Goal: Communication & Community: Answer question/provide support

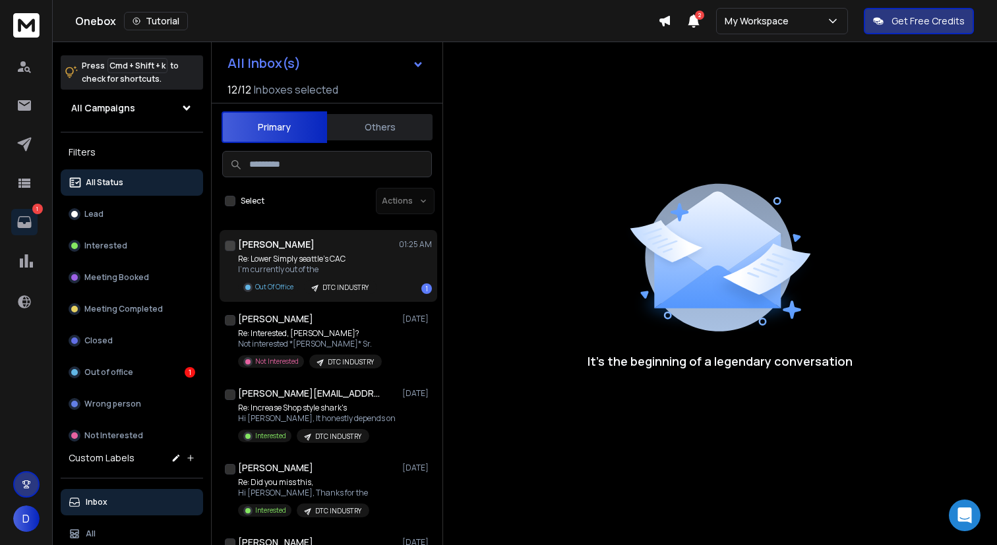
click at [359, 246] on div "[PERSON_NAME] 01:25 AM" at bounding box center [335, 244] width 194 height 13
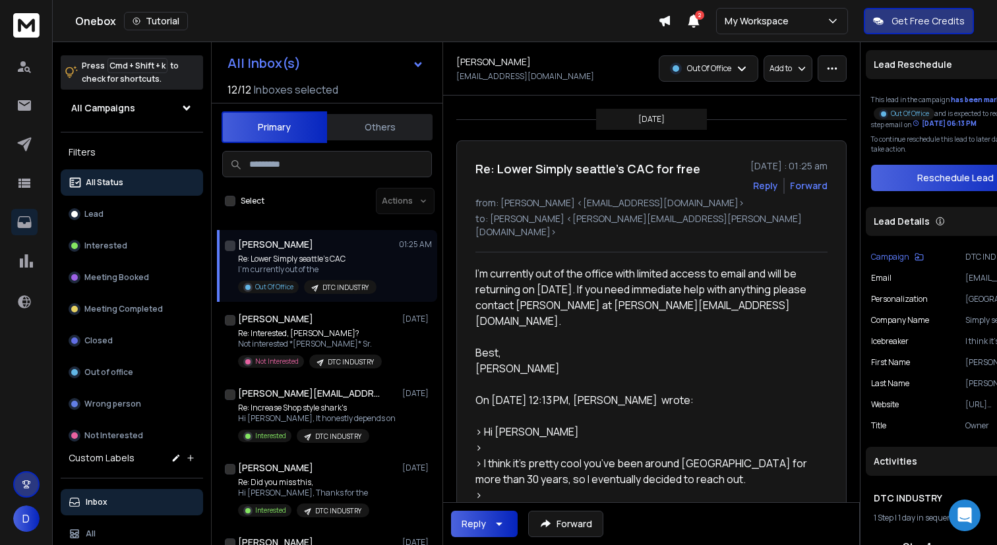
click at [113, 189] on div "All Status" at bounding box center [96, 182] width 55 height 13
click at [277, 253] on div "[PERSON_NAME] 01:25 AM Re: Lower Simply seattle's CAC I’m currently out of the …" at bounding box center [335, 266] width 194 height 56
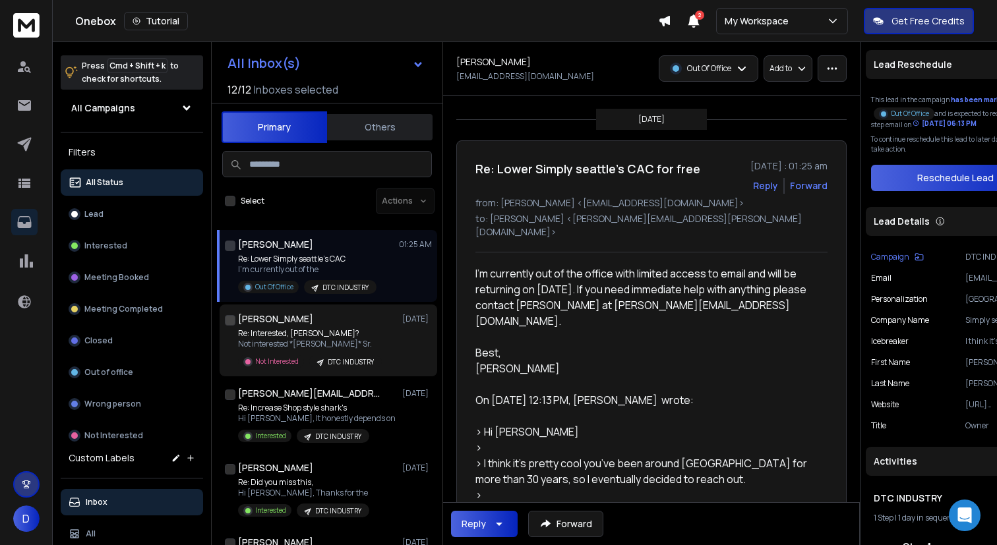
click at [297, 319] on div "[PERSON_NAME] [DATE]" at bounding box center [335, 318] width 194 height 13
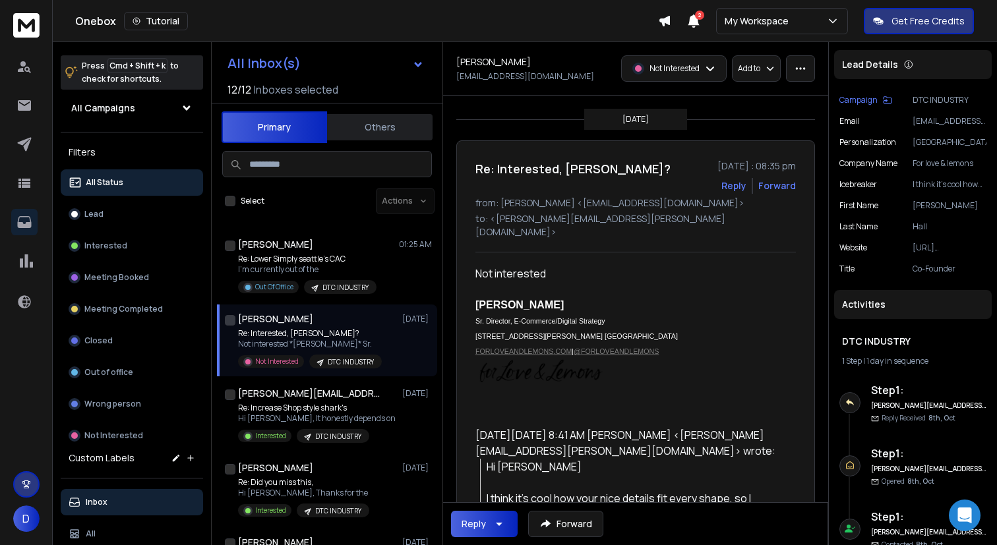
click at [705, 22] on div "2 My Workspace Get Free Credits" at bounding box center [816, 21] width 316 height 26
click at [700, 22] on icon at bounding box center [693, 21] width 13 height 13
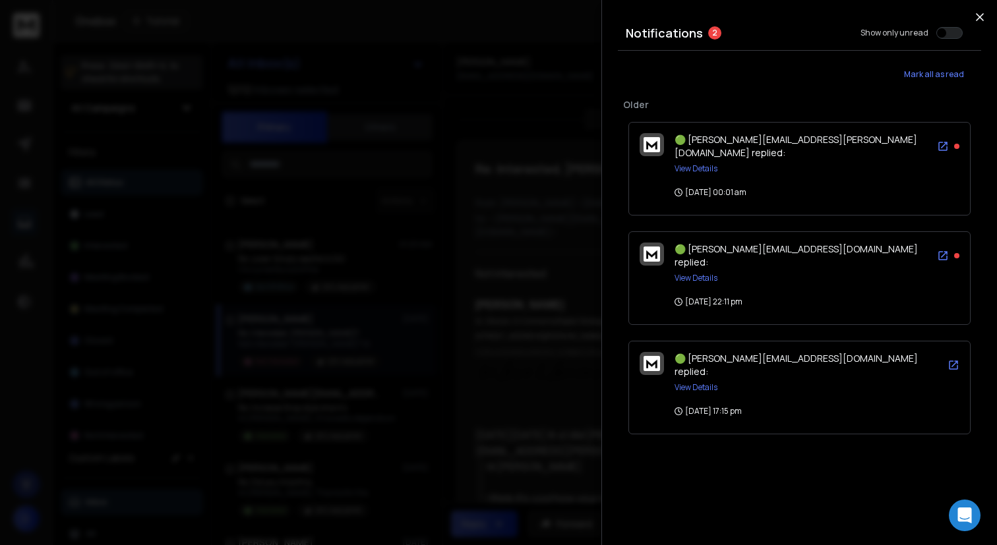
click at [977, 17] on icon "button" at bounding box center [979, 17] width 13 height 13
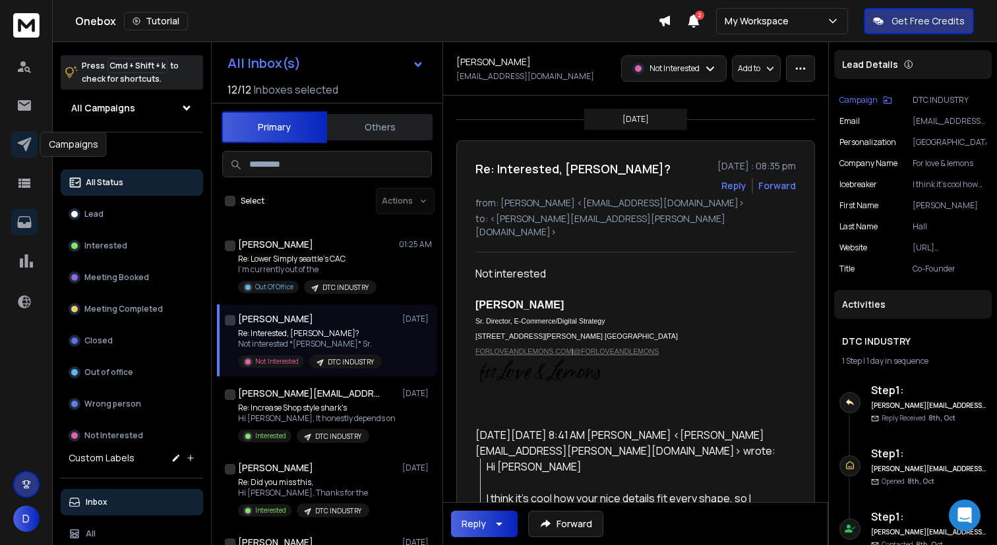
click at [23, 144] on icon at bounding box center [24, 144] width 16 height 16
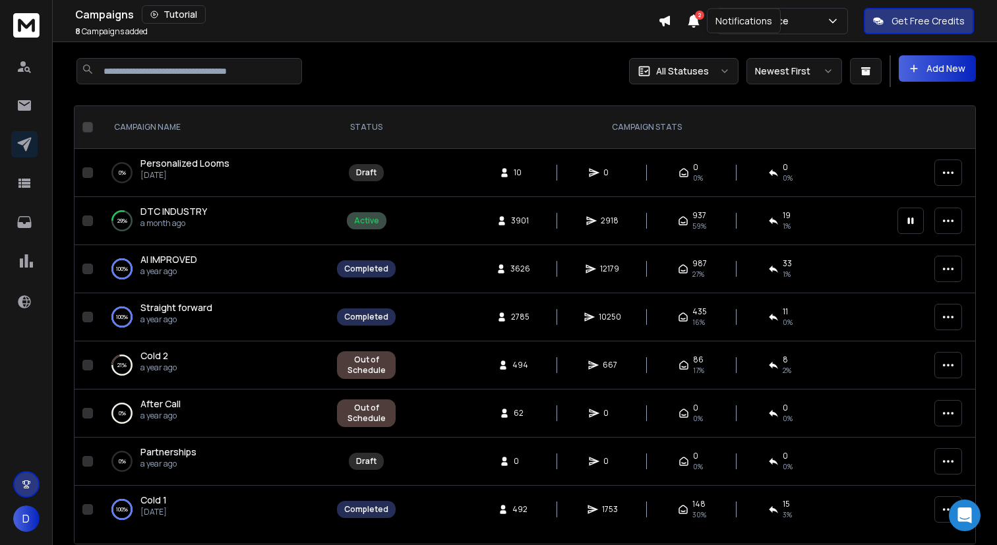
click at [700, 20] on icon at bounding box center [693, 21] width 13 height 13
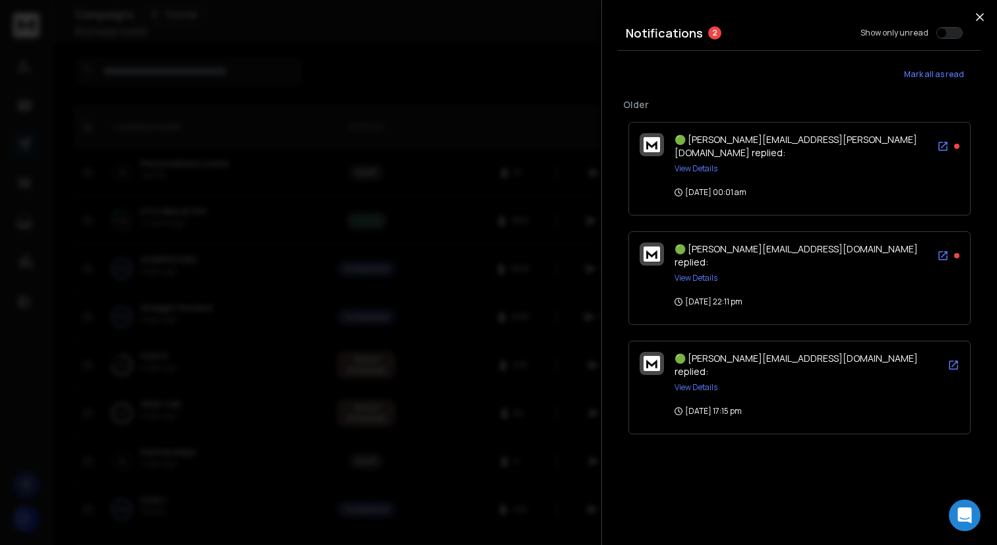
click at [982, 16] on icon "button" at bounding box center [979, 17] width 13 height 13
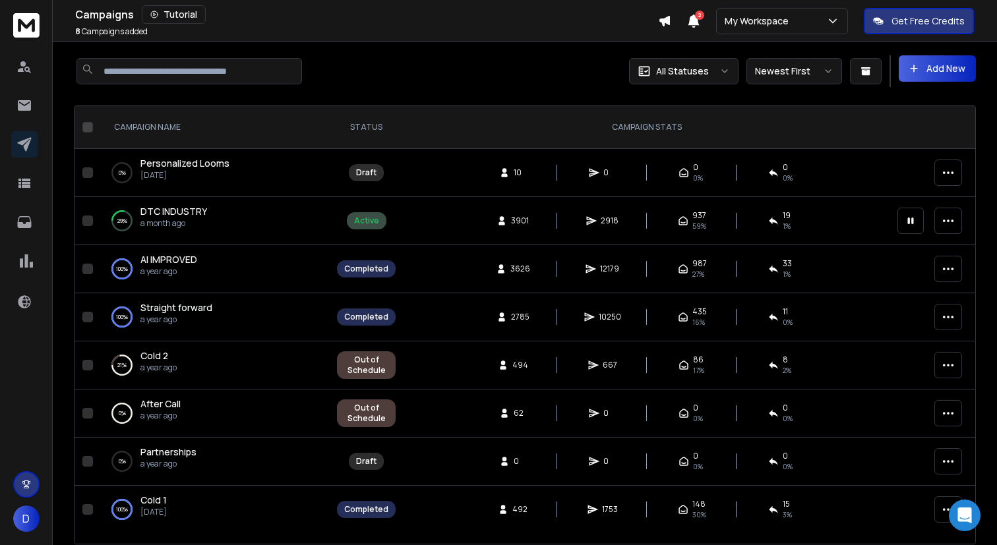
click at [159, 216] on span "DTC INDUSTRY" at bounding box center [173, 211] width 67 height 13
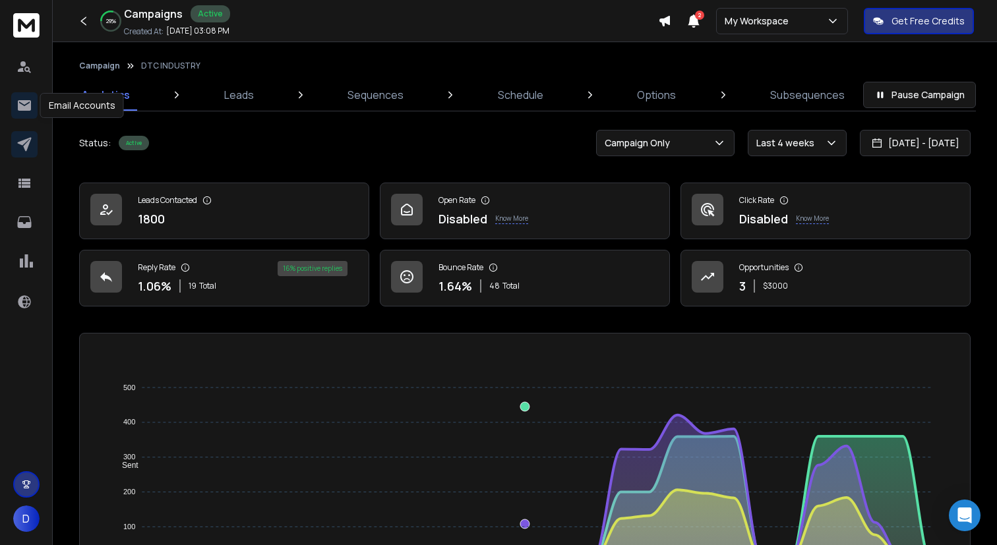
click at [23, 102] on icon at bounding box center [24, 105] width 13 height 11
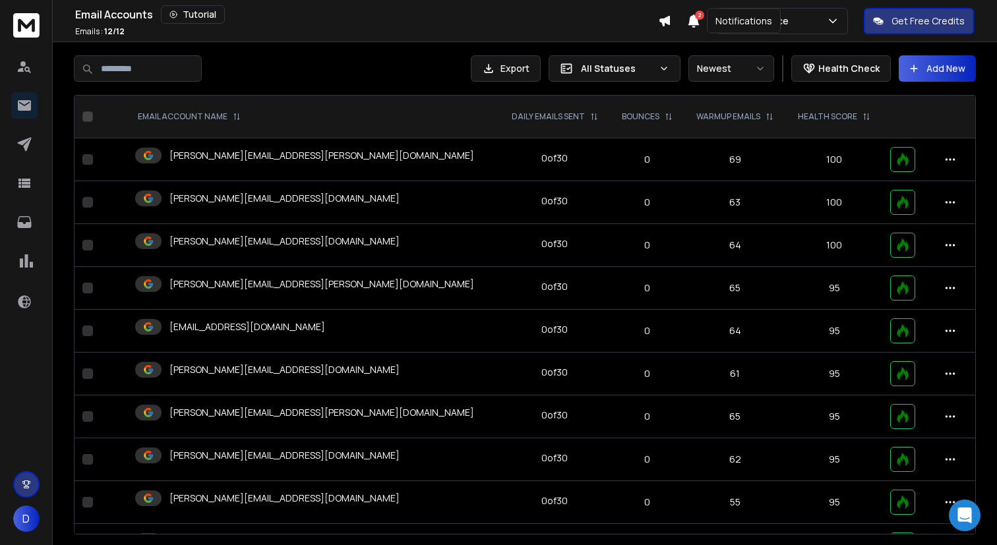
click at [698, 17] on icon at bounding box center [694, 20] width 12 height 13
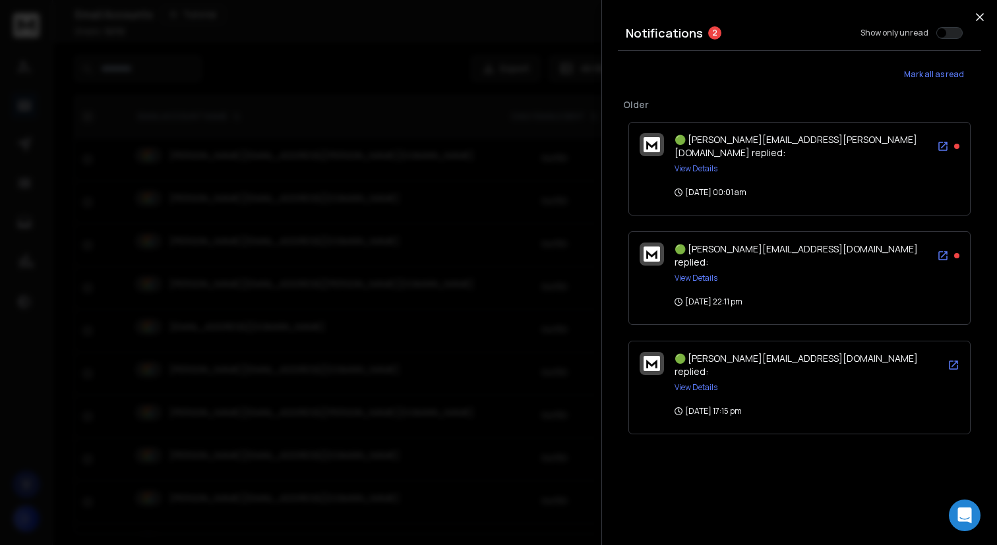
click at [980, 18] on icon "button" at bounding box center [979, 17] width 13 height 13
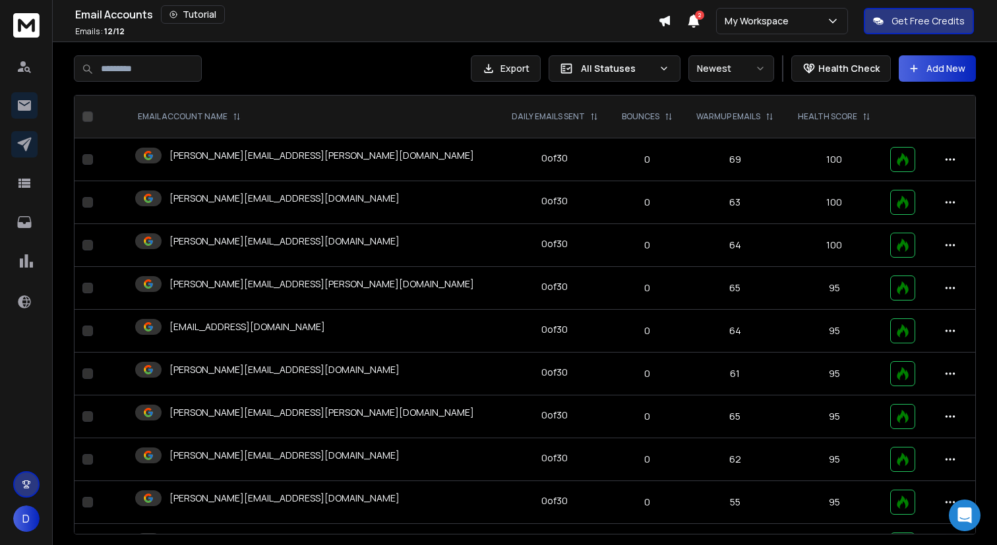
click at [30, 138] on icon at bounding box center [24, 145] width 14 height 14
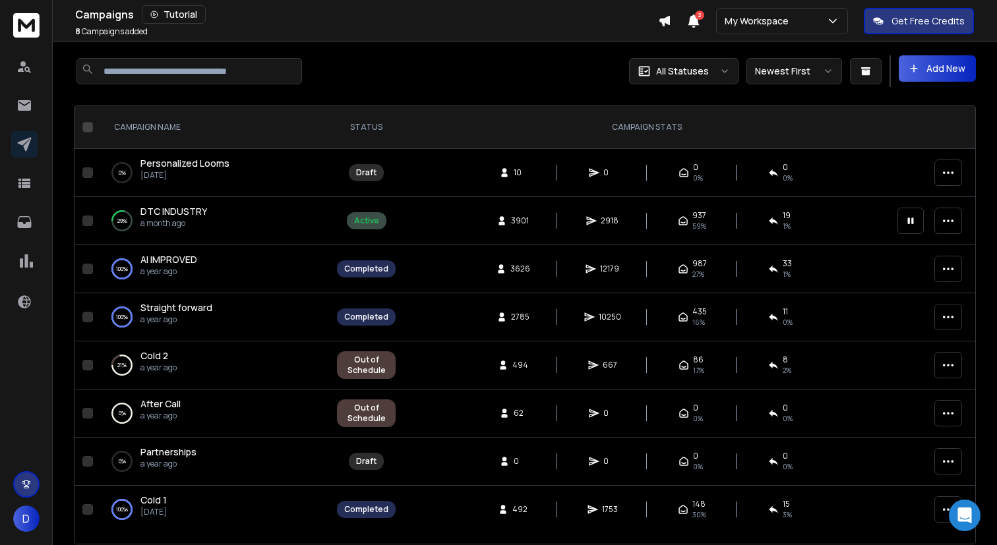
scroll to position [69, 0]
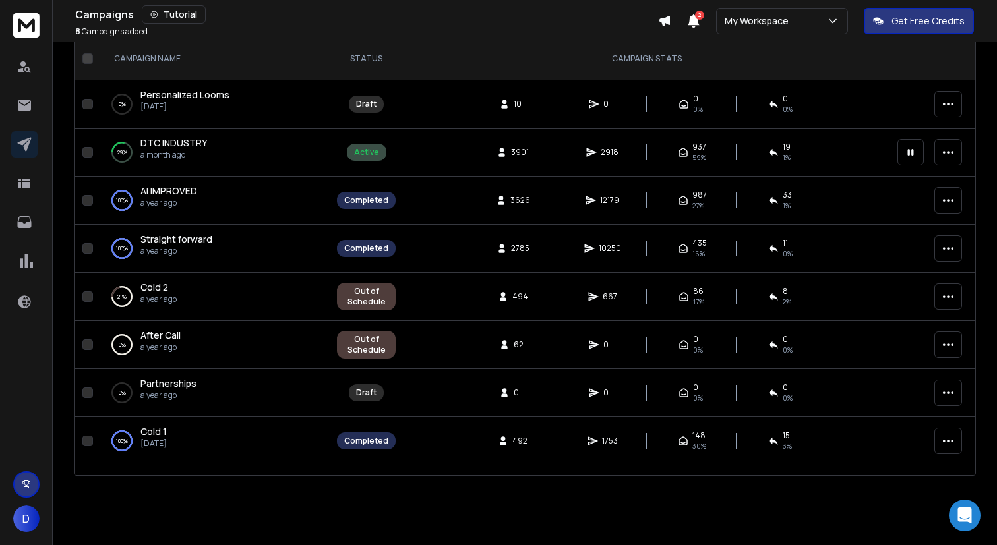
click at [175, 144] on span "DTC INDUSTRY" at bounding box center [173, 142] width 67 height 13
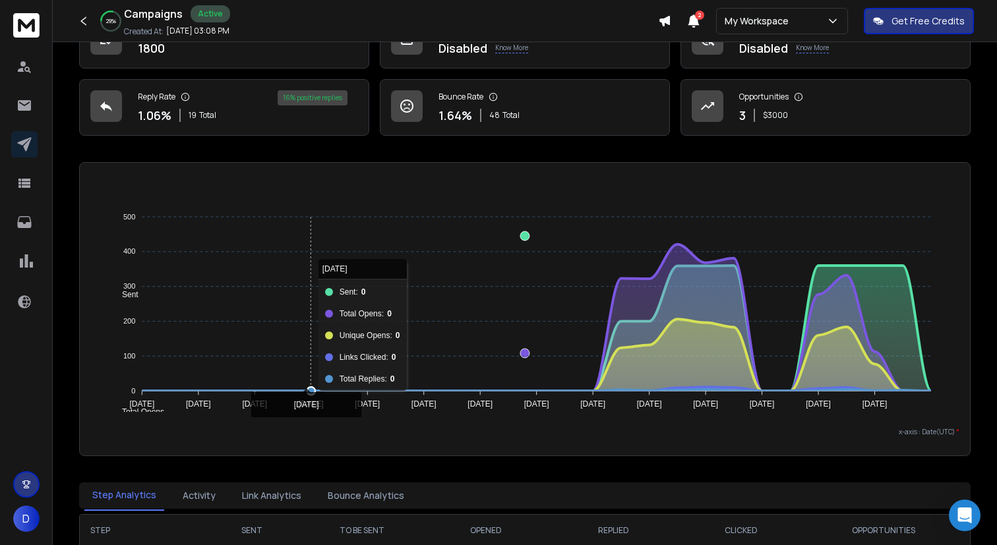
scroll to position [173, 0]
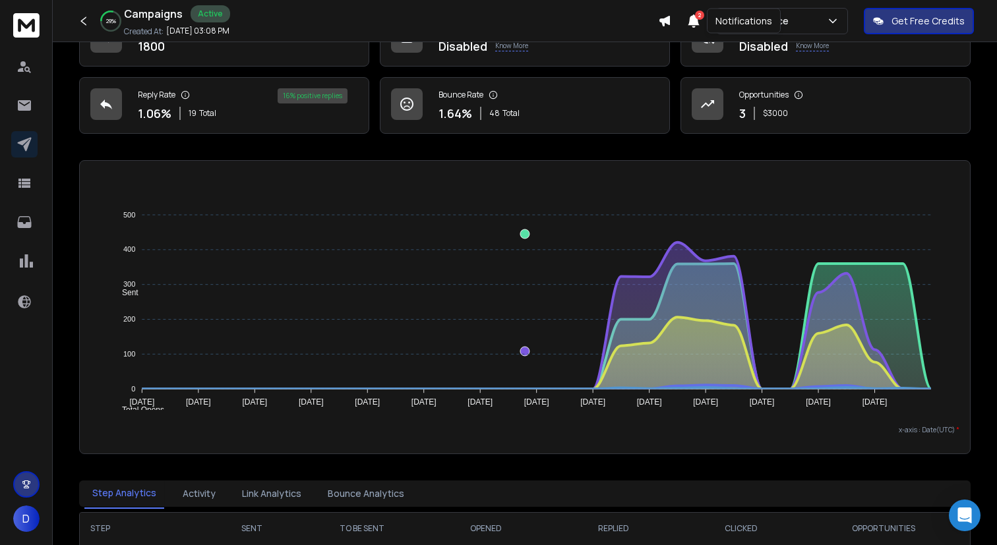
click at [699, 17] on icon at bounding box center [694, 20] width 12 height 13
click at [32, 222] on link at bounding box center [24, 222] width 26 height 26
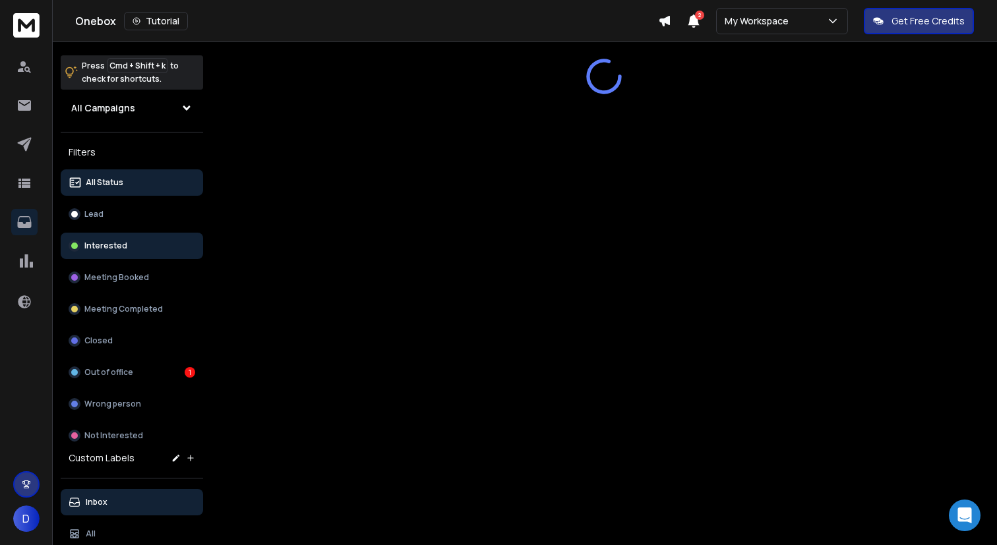
click at [121, 243] on p "Interested" at bounding box center [105, 246] width 43 height 11
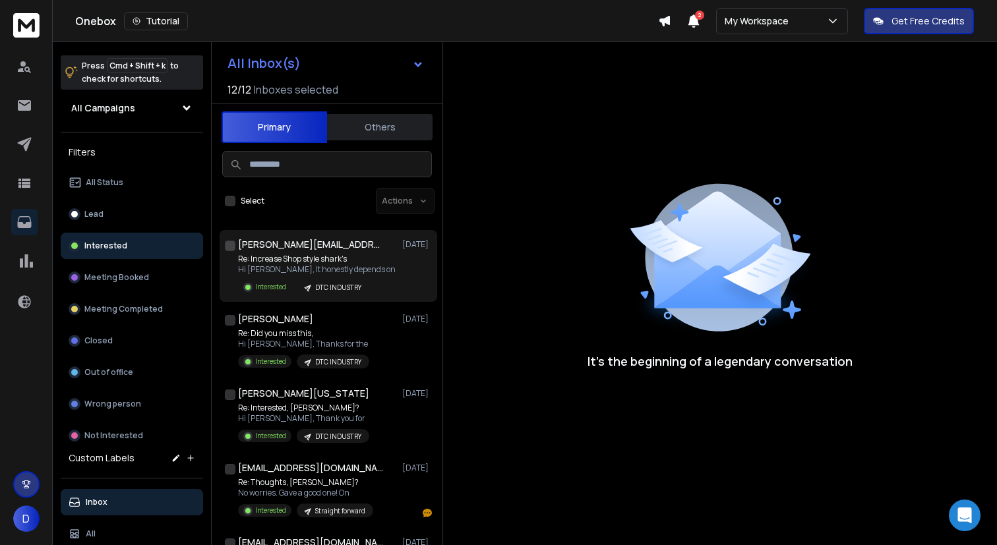
click at [351, 266] on p "Hi [PERSON_NAME], It honestly depends on" at bounding box center [317, 269] width 158 height 11
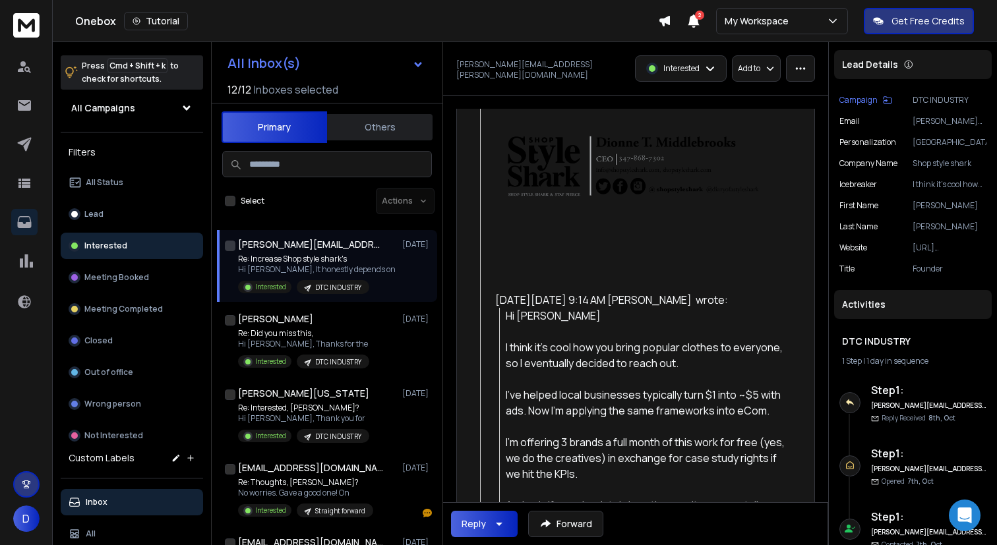
scroll to position [510, 0]
click at [490, 516] on div "Reply" at bounding box center [483, 524] width 45 height 16
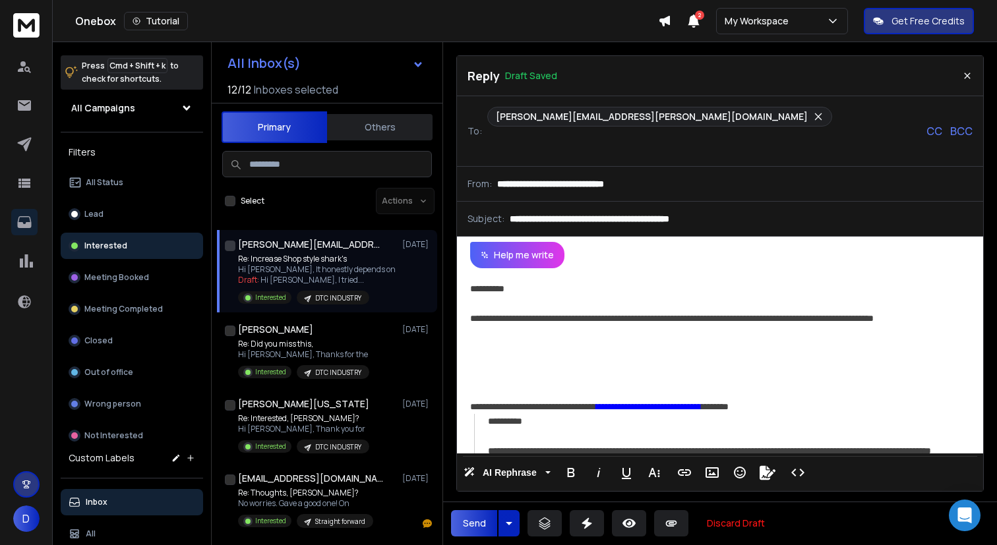
click at [827, 311] on div "**********" at bounding box center [718, 326] width 496 height 30
drag, startPoint x: 857, startPoint y: 293, endPoint x: 882, endPoint y: 293, distance: 25.1
click at [881, 311] on div "**********" at bounding box center [718, 326] width 496 height 30
click at [919, 311] on div "**********" at bounding box center [718, 326] width 496 height 30
click at [490, 311] on div "**********" at bounding box center [718, 326] width 496 height 30
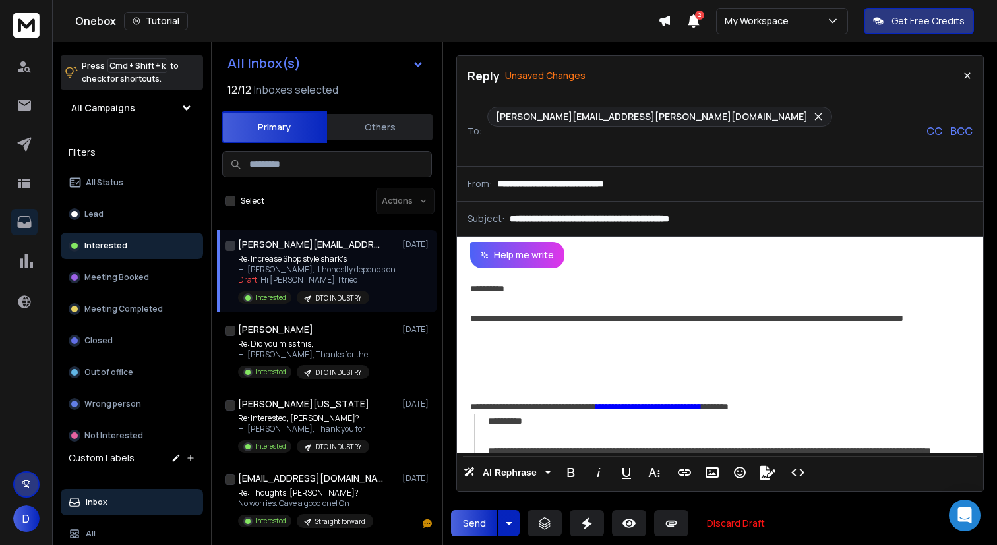
click at [529, 311] on div "**********" at bounding box center [718, 326] width 496 height 30
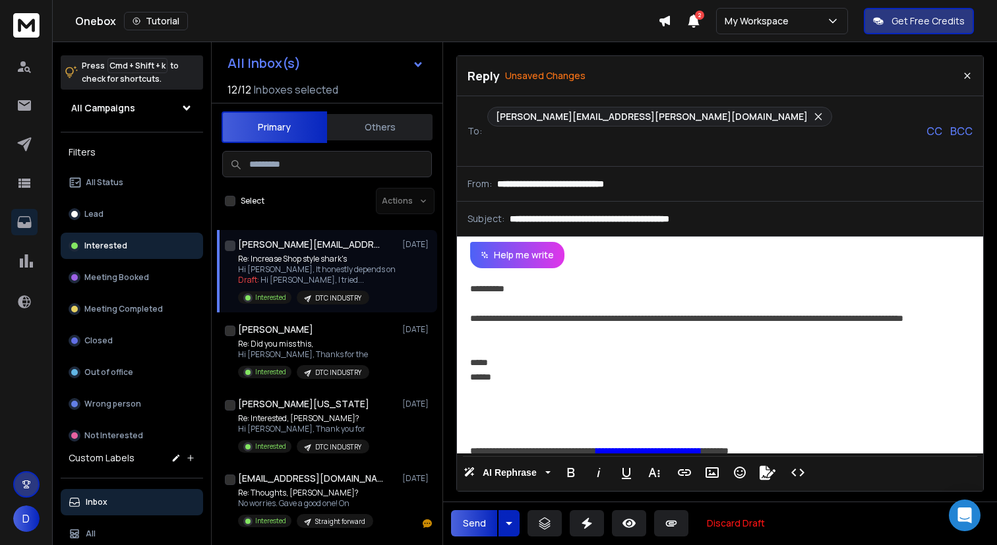
scroll to position [25, 0]
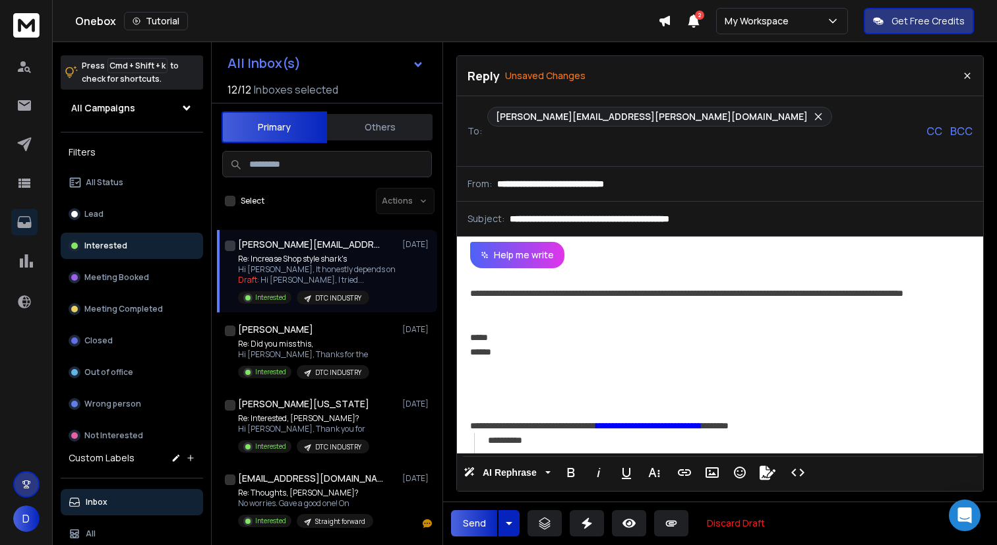
click at [489, 389] on div at bounding box center [718, 396] width 496 height 15
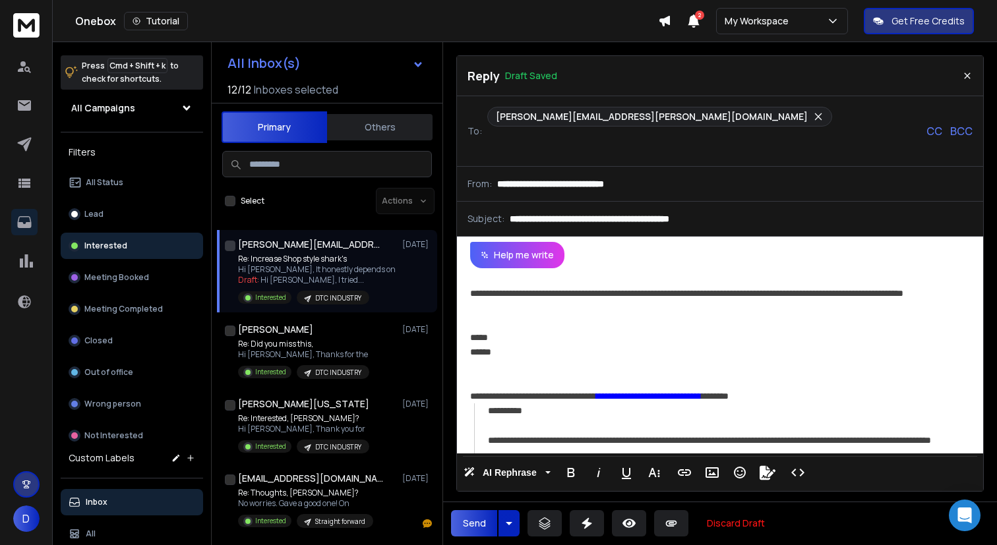
click at [465, 520] on button "Send" at bounding box center [474, 523] width 46 height 26
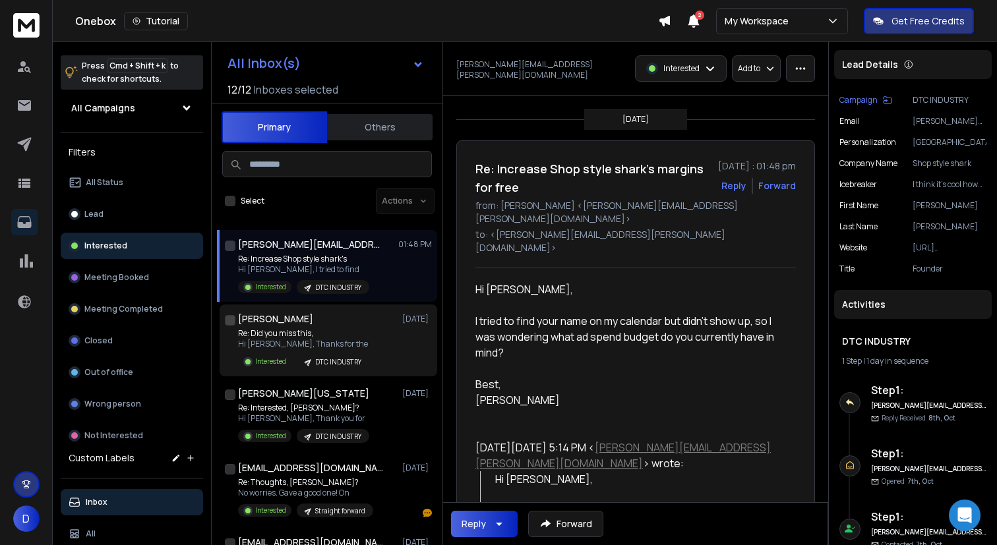
click at [297, 330] on p "Re: Did you miss this," at bounding box center [303, 333] width 131 height 11
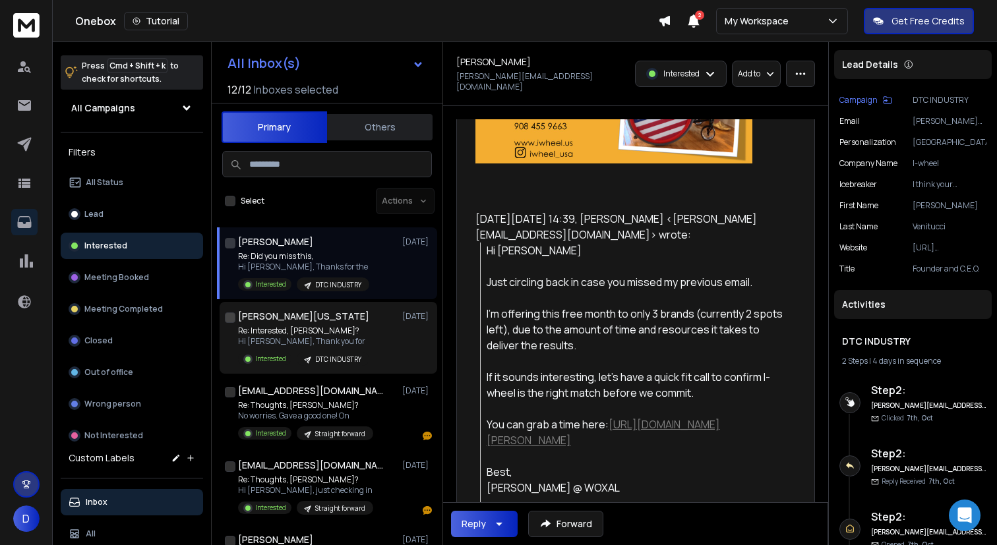
scroll to position [61, 0]
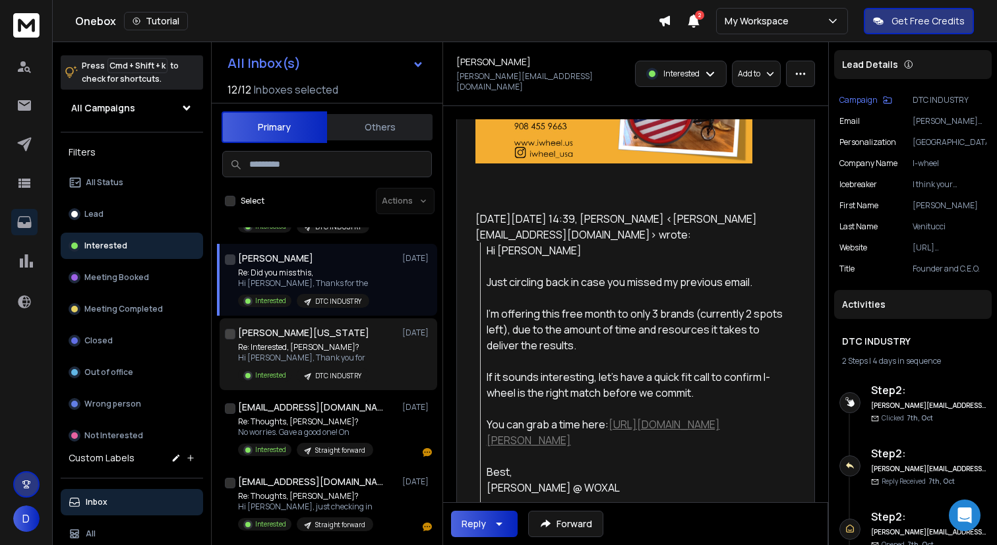
click at [343, 347] on p "Re: Interested, [PERSON_NAME]?" at bounding box center [303, 347] width 131 height 11
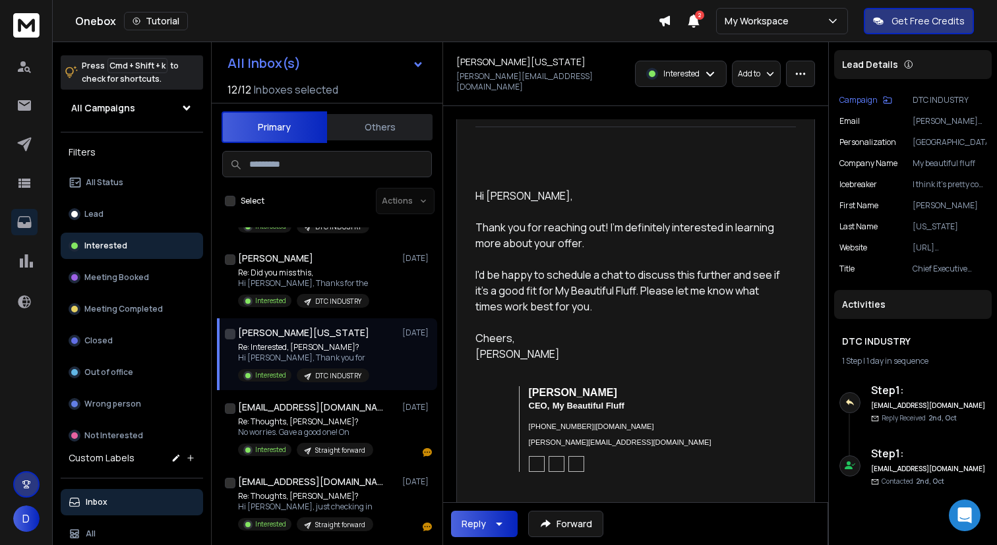
scroll to position [0, 0]
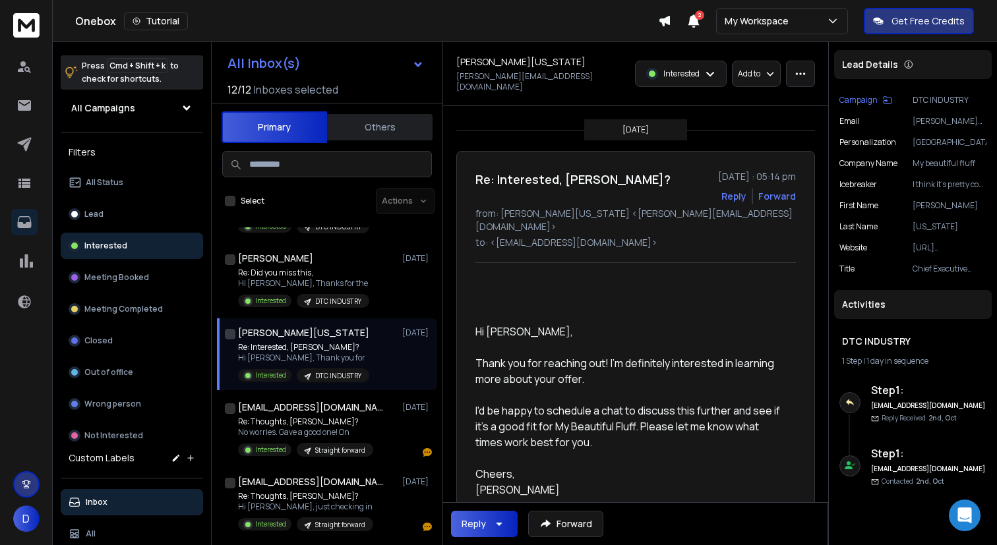
click at [473, 523] on div "Reply" at bounding box center [473, 524] width 24 height 13
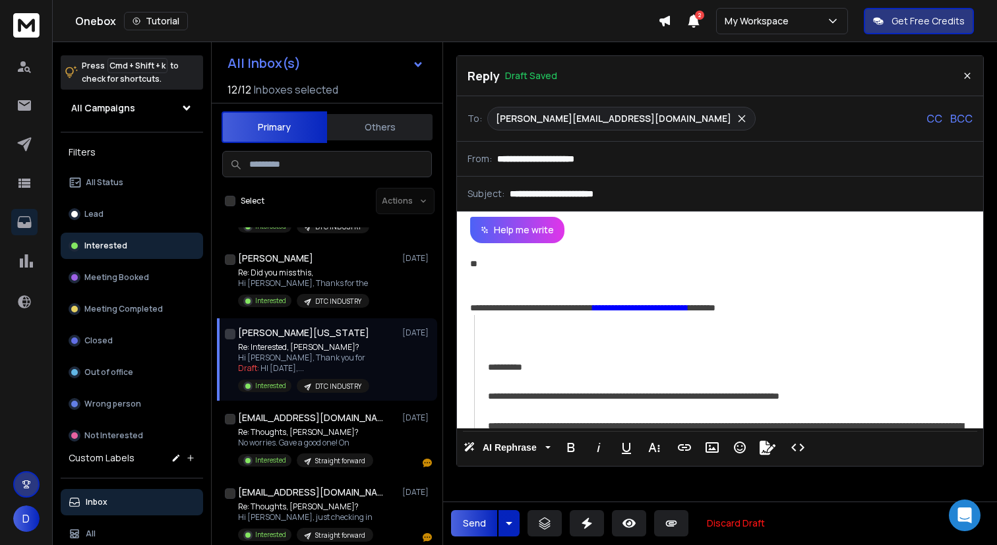
click at [492, 267] on div "**" at bounding box center [718, 263] width 496 height 15
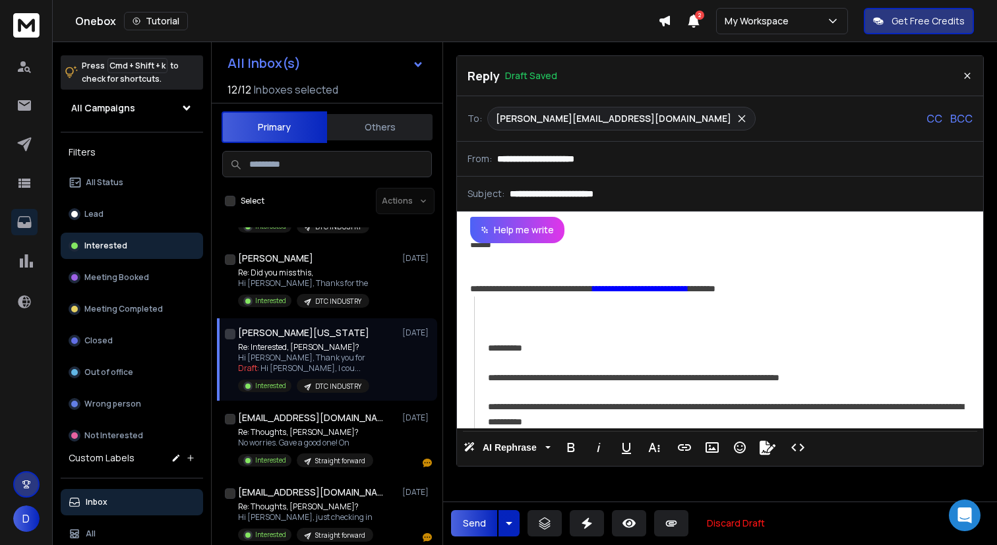
scroll to position [133, 0]
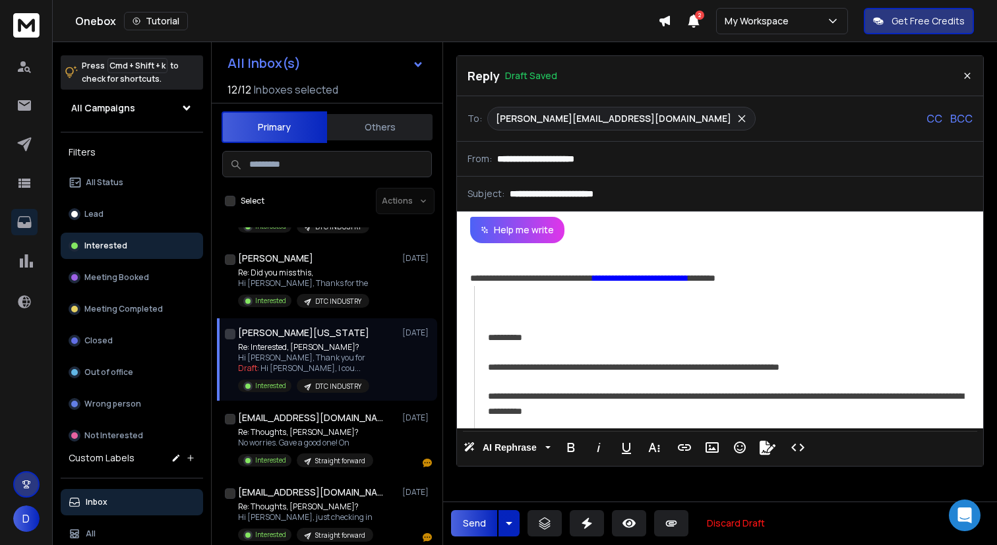
click at [475, 511] on button "Send" at bounding box center [474, 523] width 46 height 26
